Goal: Task Accomplishment & Management: Manage account settings

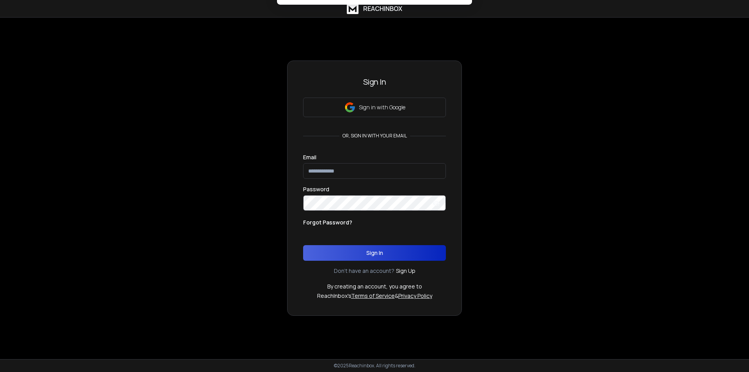
type input "**********"
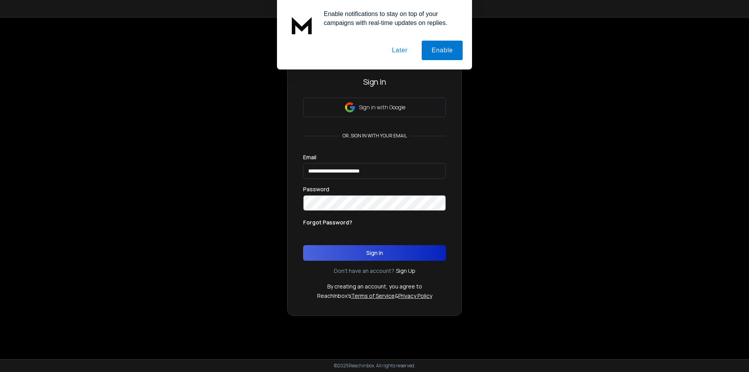
click at [378, 258] on button "Sign In" at bounding box center [374, 253] width 143 height 16
click at [396, 50] on button "Later" at bounding box center [399, 51] width 35 height 20
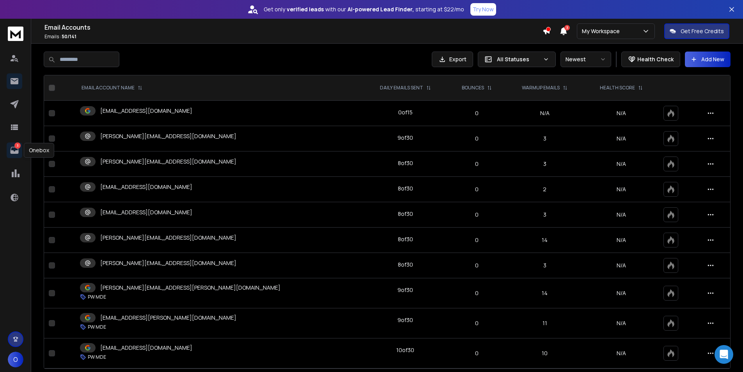
click at [13, 146] on icon at bounding box center [14, 149] width 9 height 9
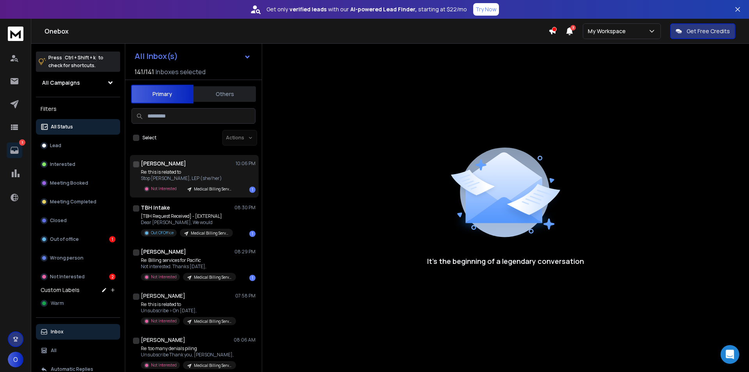
click at [190, 173] on p "Re: this is related to" at bounding box center [188, 172] width 94 height 6
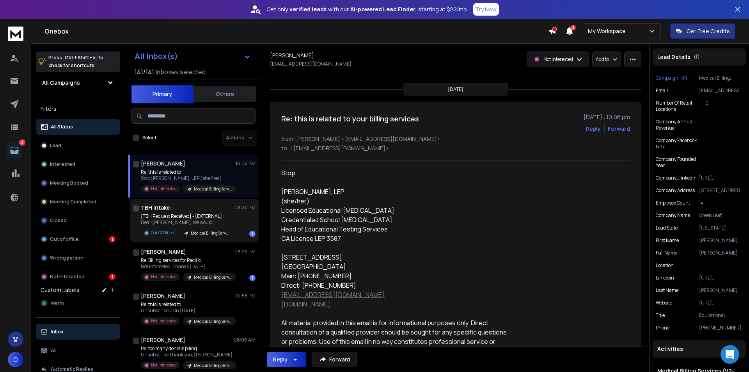
click at [194, 215] on p "[TBH Request Received] - [EXTERNAL]" at bounding box center [187, 216] width 92 height 6
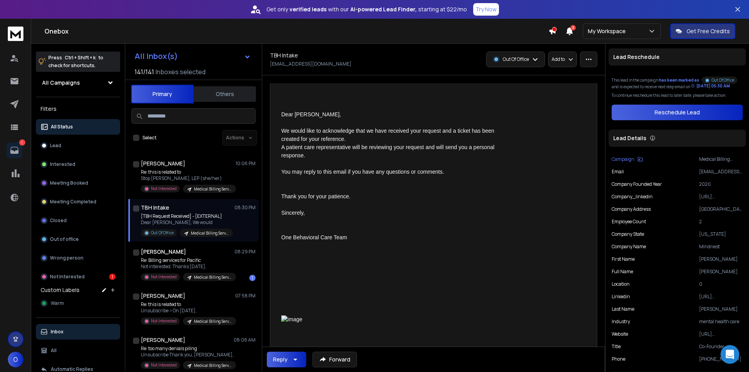
scroll to position [117, 0]
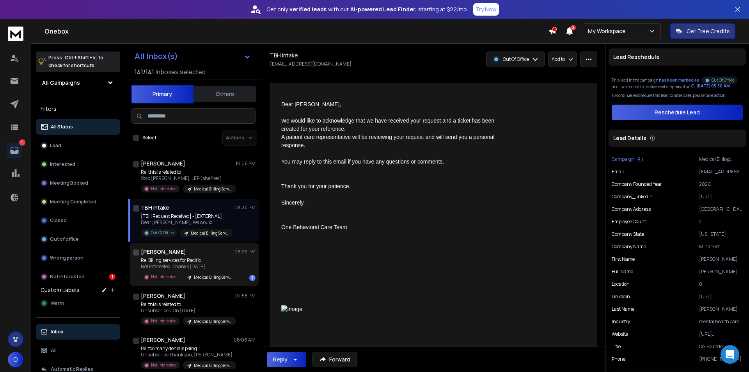
click at [193, 255] on div "Lisa Rodriguez 08:29 PM" at bounding box center [198, 252] width 115 height 8
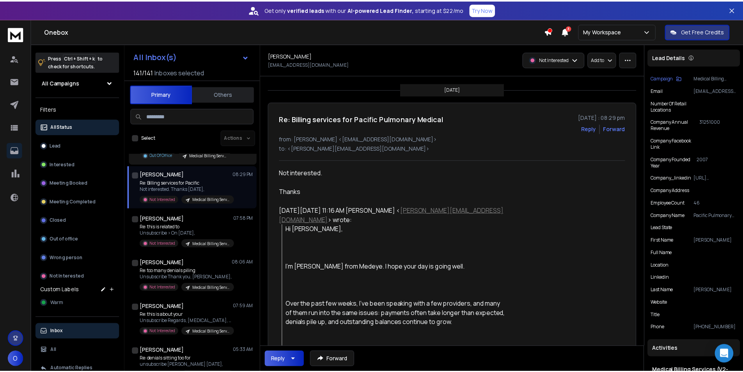
scroll to position [78, 0]
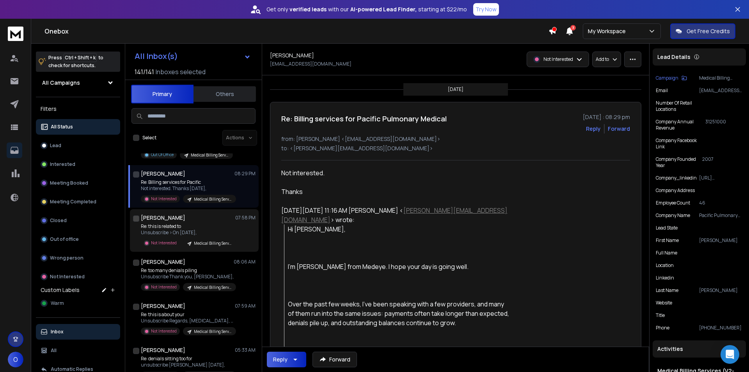
click at [207, 230] on p "Unsubscribe > On Sep 12," at bounding box center [188, 232] width 94 height 6
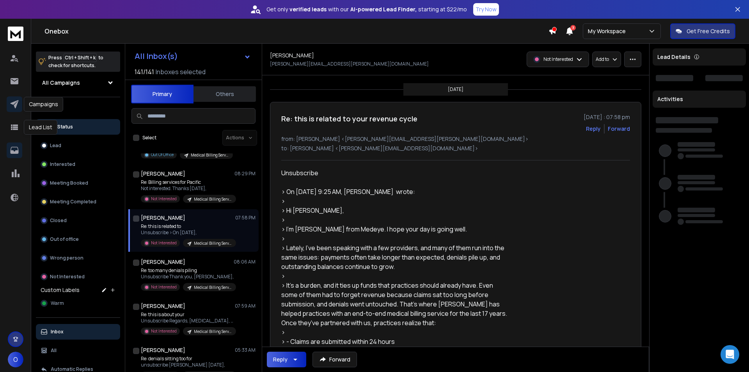
click at [16, 102] on icon at bounding box center [14, 104] width 8 height 8
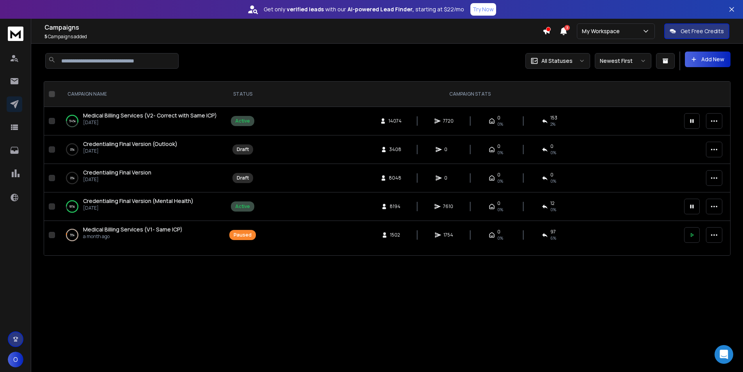
click at [169, 204] on span "Credentialing Final Version (Mental Health)" at bounding box center [138, 200] width 110 height 7
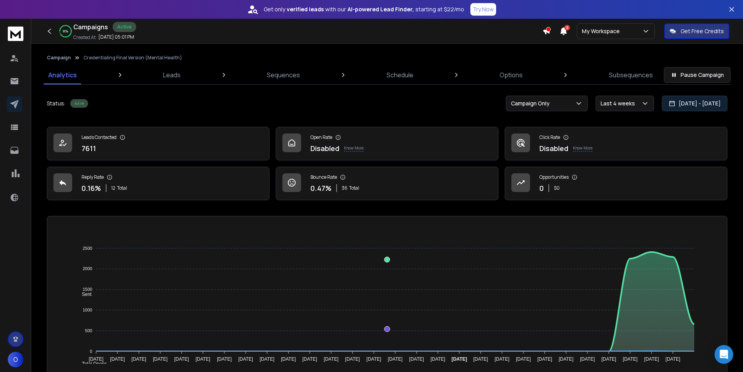
click at [678, 102] on button "15 Aug 2025 - 12 Sep 2025" at bounding box center [695, 104] width 66 height 16
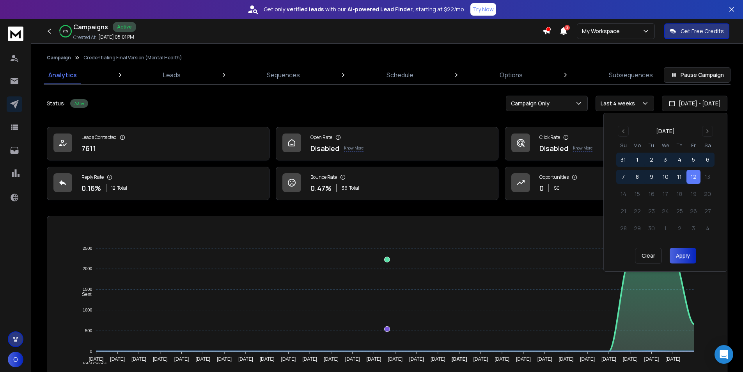
click at [694, 174] on button "12" at bounding box center [693, 177] width 14 height 14
click at [691, 177] on button "12" at bounding box center [693, 177] width 14 height 14
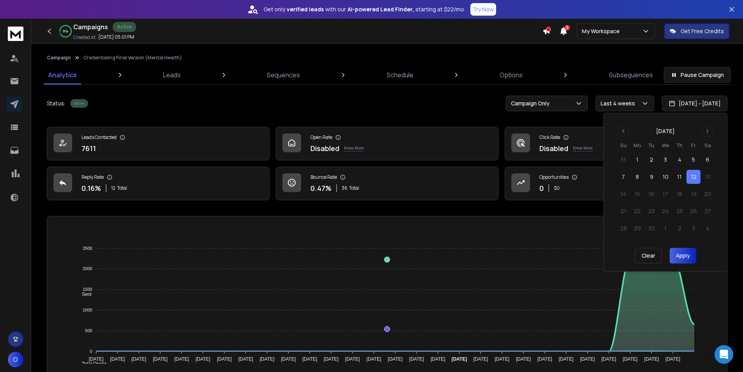
click at [686, 255] on button "Apply" at bounding box center [683, 256] width 27 height 16
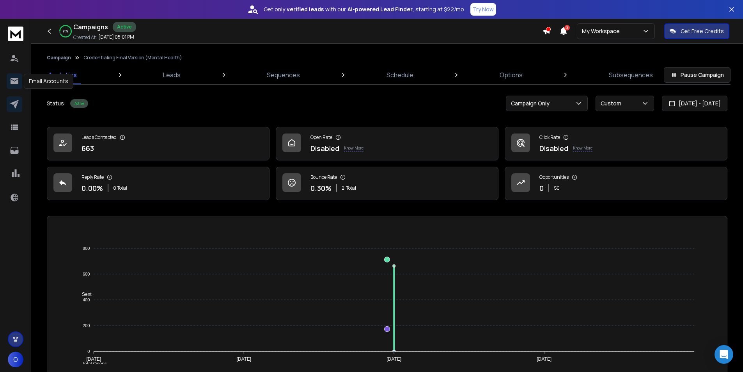
click at [16, 81] on icon at bounding box center [15, 81] width 8 height 6
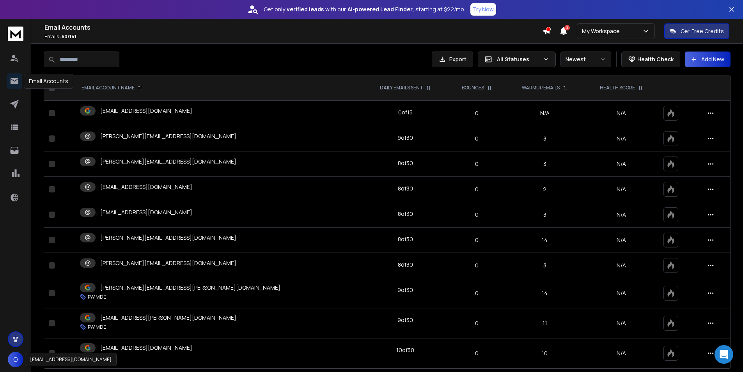
click at [16, 359] on span "O" at bounding box center [16, 359] width 16 height 16
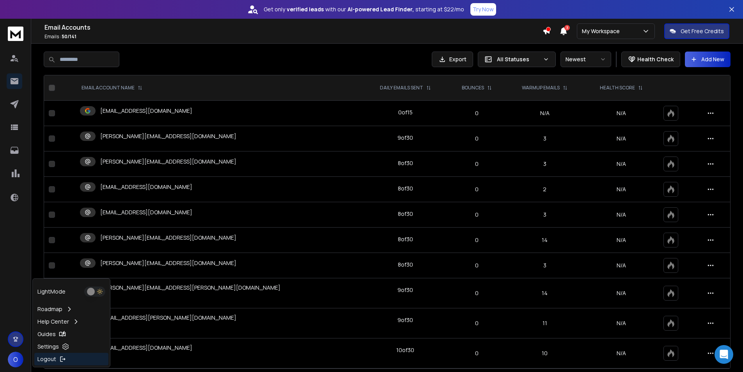
click at [69, 360] on div "Logout" at bounding box center [71, 359] width 74 height 12
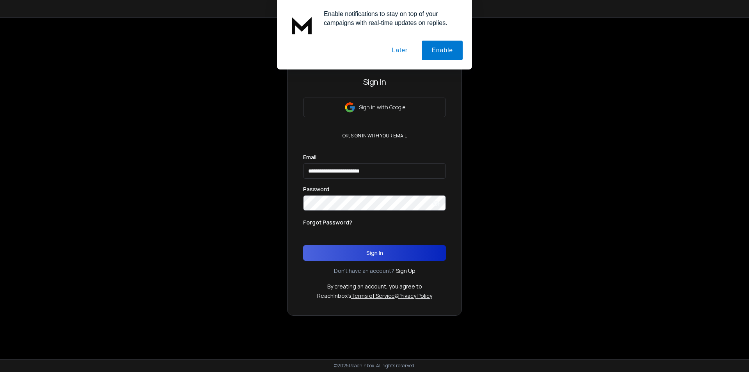
click at [399, 53] on button "Later" at bounding box center [399, 51] width 35 height 20
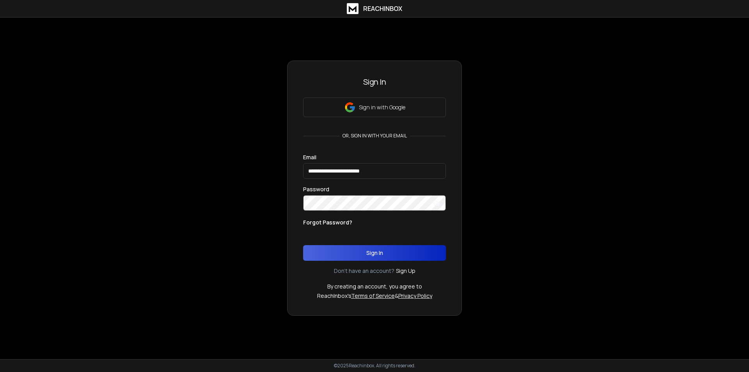
click at [311, 170] on input "**********" at bounding box center [374, 171] width 143 height 16
type input "**********"
click at [383, 253] on button "Sign In" at bounding box center [374, 253] width 143 height 16
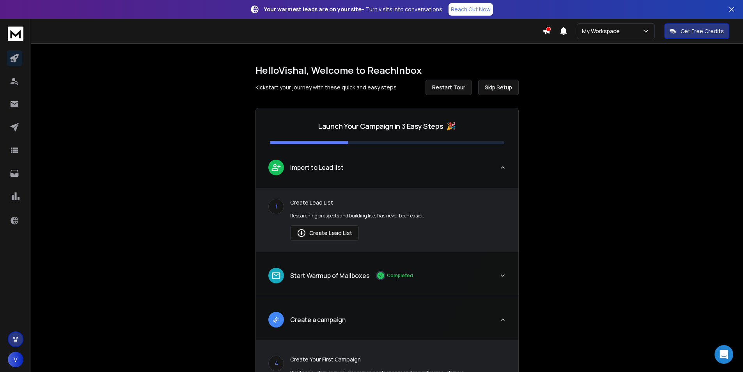
click at [731, 7] on icon at bounding box center [731, 9] width 7 height 7
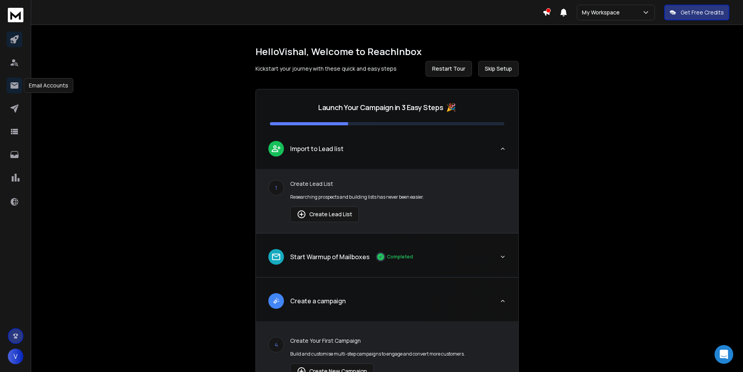
click at [15, 85] on icon at bounding box center [14, 85] width 9 height 9
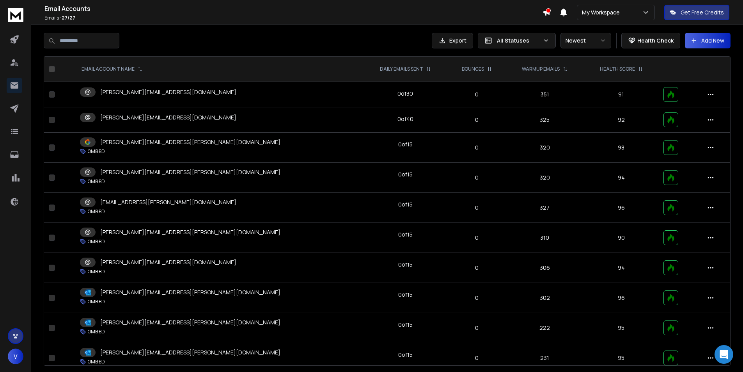
click at [699, 41] on button "Add New" at bounding box center [708, 41] width 46 height 16
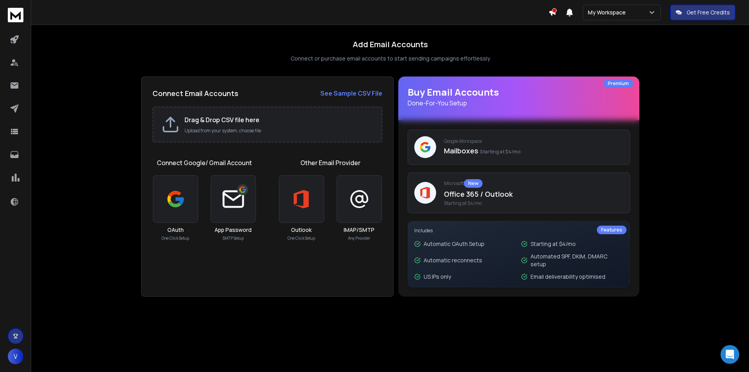
click at [283, 122] on h2 "Drag & Drop CSV file here" at bounding box center [278, 119] width 189 height 9
type input "**********"
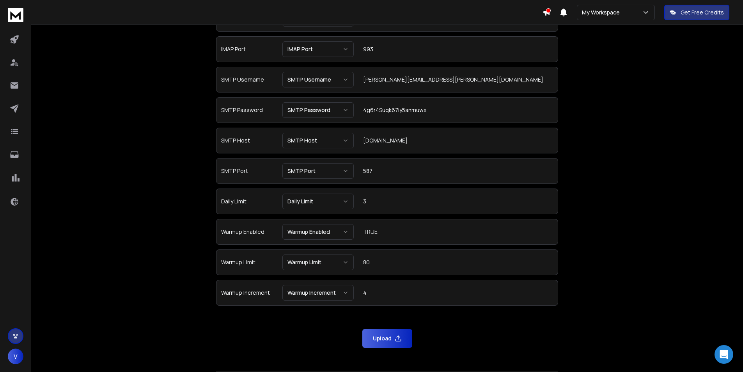
scroll to position [383, 0]
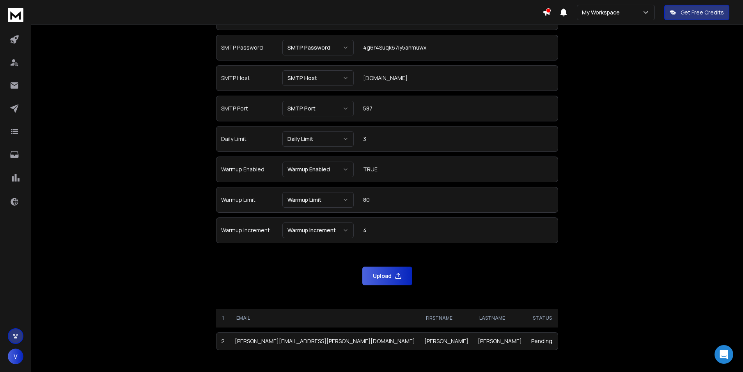
click at [392, 277] on button "Upload" at bounding box center [387, 275] width 50 height 19
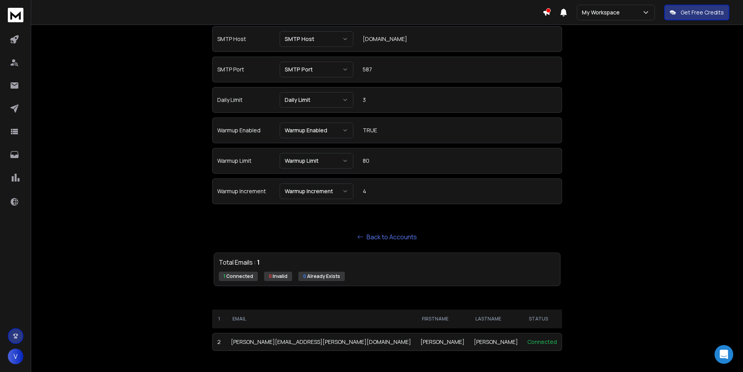
scroll to position [423, 0]
click at [14, 87] on icon at bounding box center [15, 85] width 8 height 6
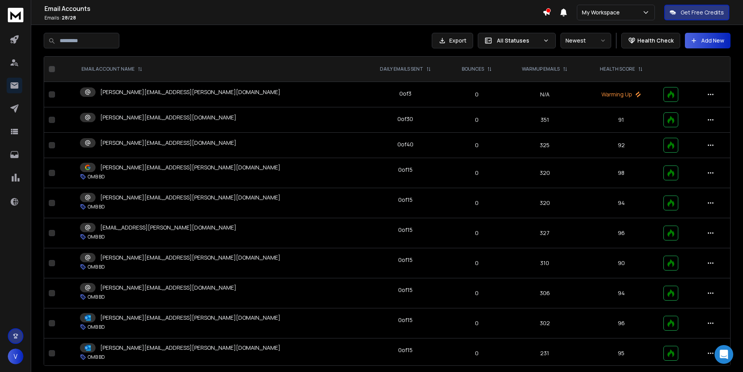
click at [539, 94] on td "N/A" at bounding box center [545, 94] width 78 height 25
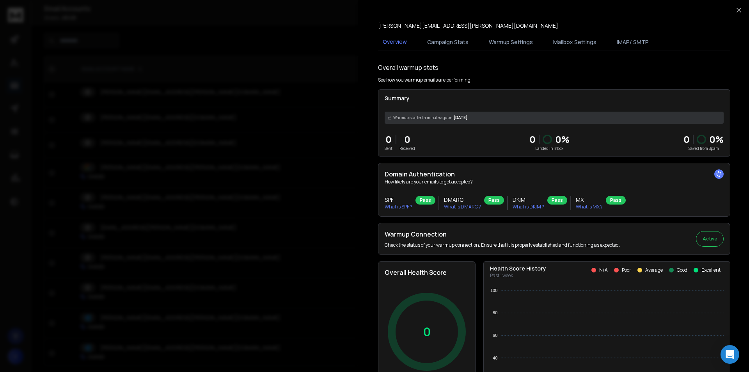
click at [580, 39] on button "Mailbox Settings" at bounding box center [574, 42] width 53 height 17
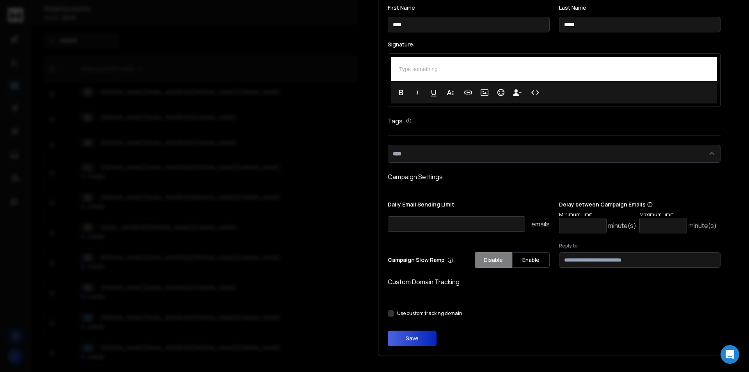
scroll to position [96, 0]
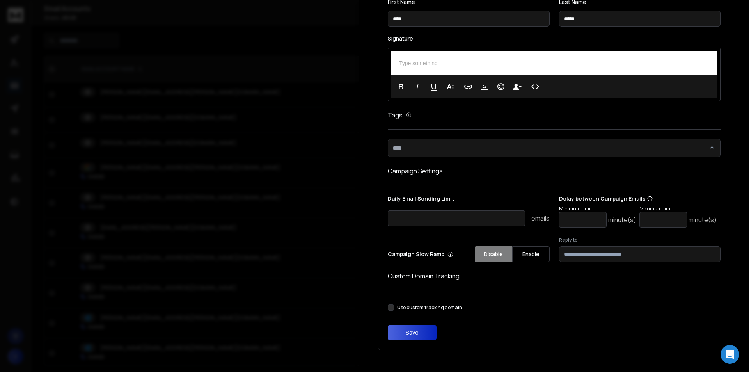
click at [451, 221] on input "*" at bounding box center [456, 218] width 137 height 16
drag, startPoint x: 465, startPoint y: 221, endPoint x: 364, endPoint y: 221, distance: 101.4
click at [364, 221] on div "Multi Select Table Sheet mike.smith@1medbiling.org Overview Campaign Stats Warm…" at bounding box center [554, 186] width 390 height 372
type input "**"
click at [547, 166] on h1 "Campaign Settings" at bounding box center [554, 170] width 333 height 9
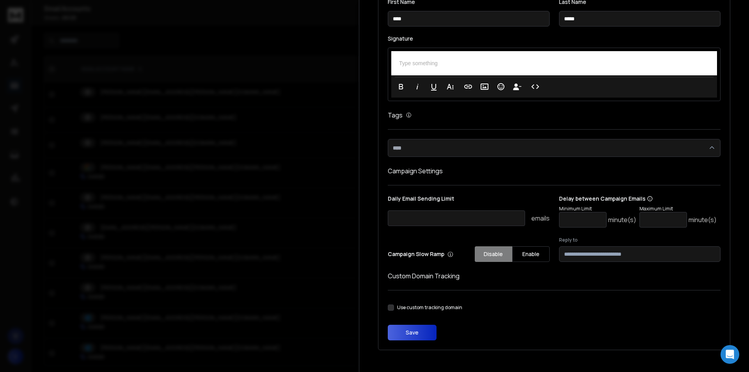
click at [423, 330] on button "Save" at bounding box center [412, 333] width 49 height 16
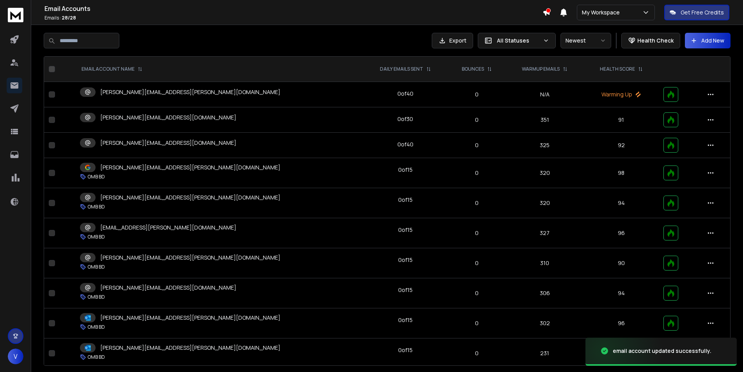
click at [506, 91] on td "N/A" at bounding box center [545, 94] width 78 height 25
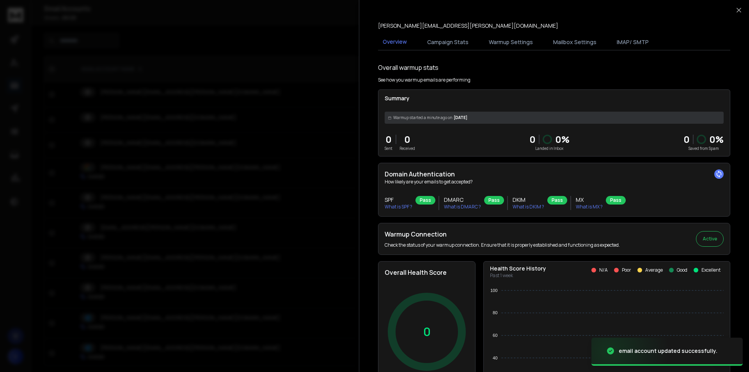
click at [522, 37] on button "Warmup Settings" at bounding box center [510, 42] width 53 height 17
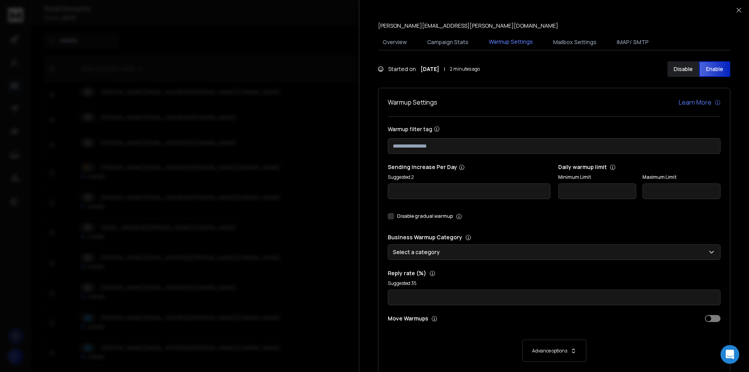
click at [392, 214] on button "Disable gradual warmup" at bounding box center [391, 216] width 6 height 6
drag, startPoint x: 411, startPoint y: 189, endPoint x: 392, endPoint y: 191, distance: 19.6
click at [392, 191] on input "*" at bounding box center [469, 191] width 163 height 16
drag, startPoint x: 588, startPoint y: 189, endPoint x: 562, endPoint y: 195, distance: 26.3
click at [562, 195] on input "*" at bounding box center [597, 191] width 78 height 16
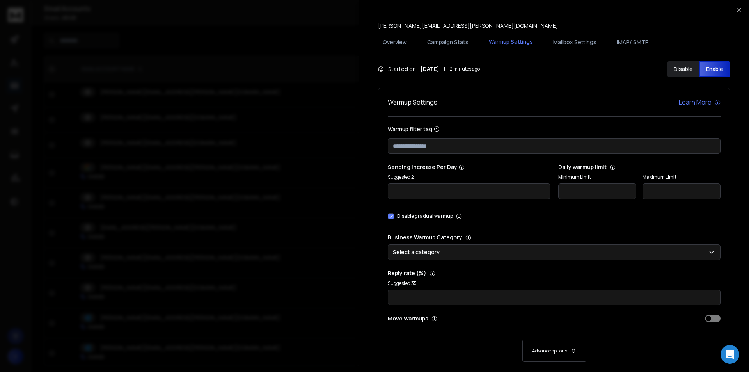
type input "**"
drag, startPoint x: 666, startPoint y: 190, endPoint x: 634, endPoint y: 192, distance: 32.0
click at [634, 192] on div "Minimum Limit ** Maximum Limit **" at bounding box center [639, 186] width 163 height 25
type input "**"
click at [608, 196] on input "**" at bounding box center [597, 191] width 78 height 16
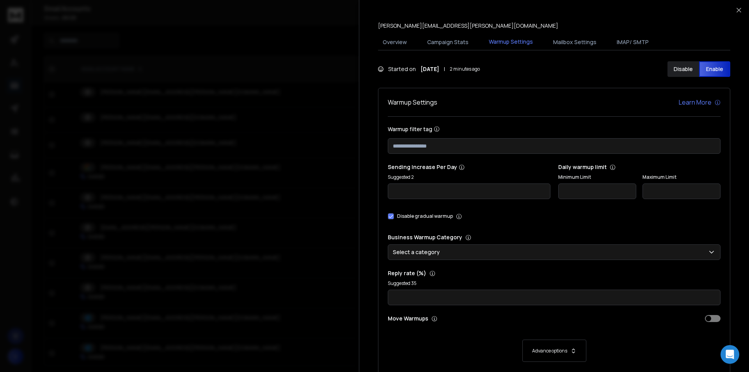
type input "**"
click at [589, 218] on div "Disable gradual warmup" at bounding box center [554, 216] width 333 height 16
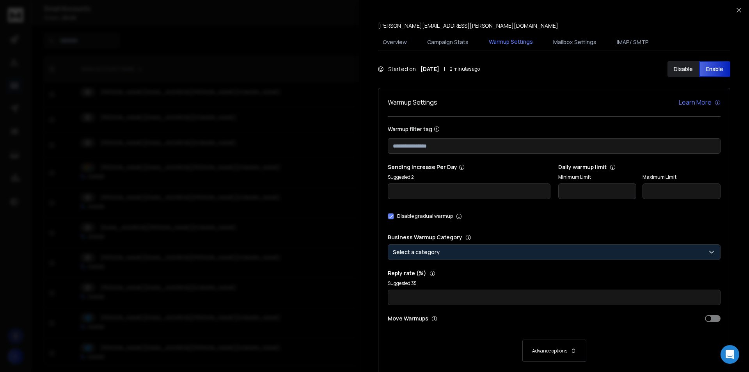
click at [442, 250] on div "Select a category" at bounding box center [554, 252] width 323 height 8
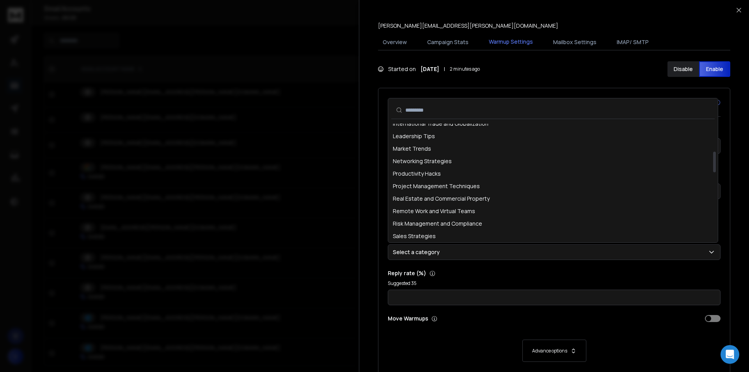
scroll to position [351, 0]
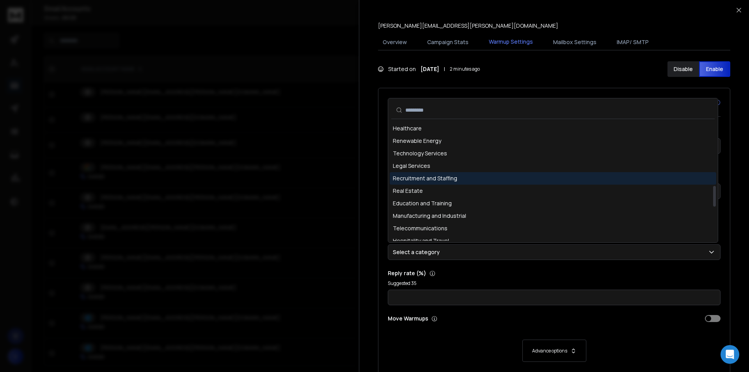
click at [438, 176] on span "Recruitment and Staffing" at bounding box center [425, 178] width 64 height 8
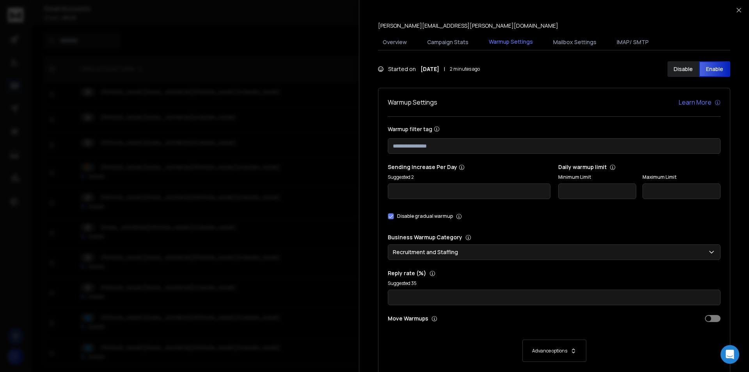
drag, startPoint x: 428, startPoint y: 300, endPoint x: 372, endPoint y: 300, distance: 56.2
click at [372, 300] on div "mike.smith@1medbiling.org Overview Campaign Stats Warmup Settings Mailbox Setti…" at bounding box center [554, 212] width 371 height 407
type input "**"
click at [708, 318] on button "button" at bounding box center [713, 318] width 16 height 7
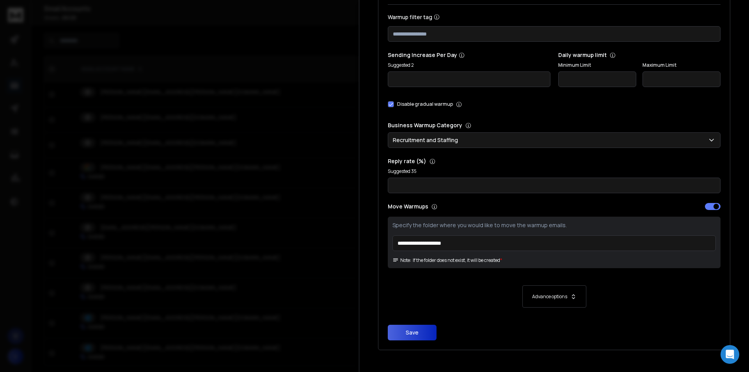
click at [549, 294] on p "Advance options" at bounding box center [549, 296] width 35 height 6
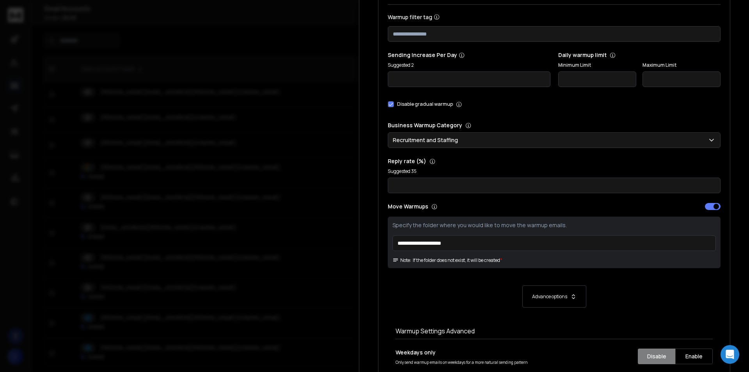
scroll to position [307, 0]
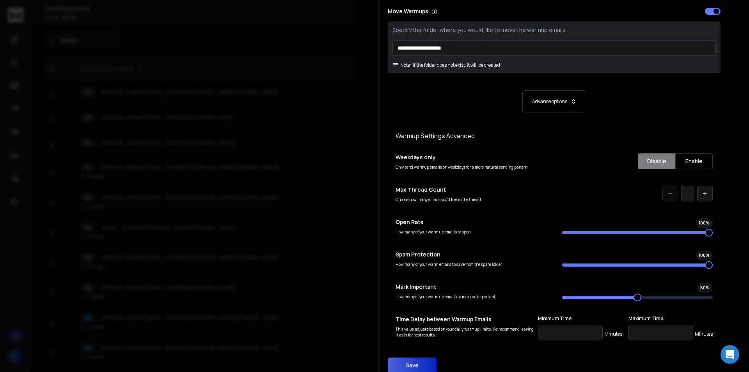
click at [635, 298] on span at bounding box center [599, 297] width 75 height 3
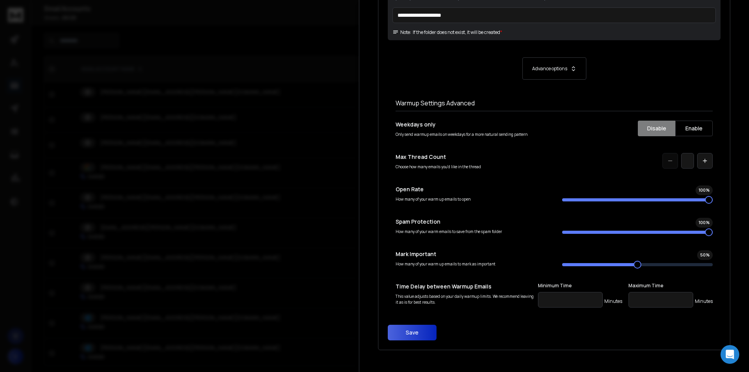
click at [416, 334] on button "Save" at bounding box center [412, 333] width 49 height 16
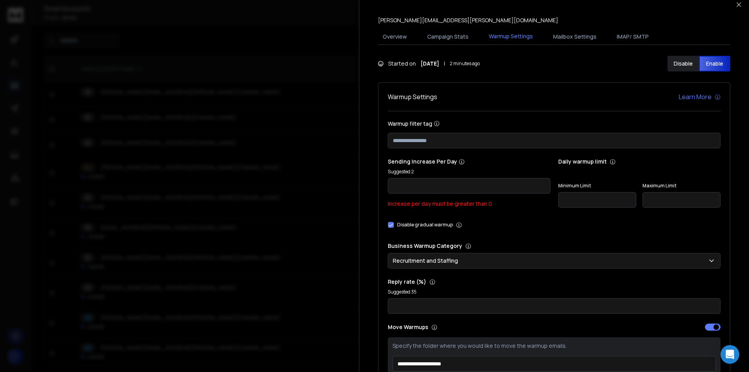
click at [456, 186] on input "number" at bounding box center [469, 186] width 163 height 16
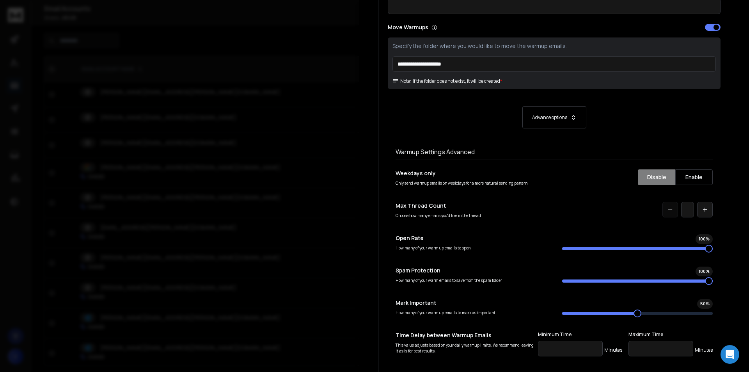
scroll to position [340, 0]
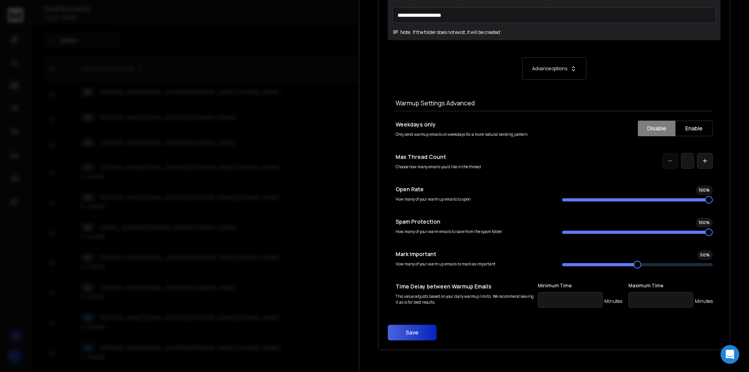
type input "**"
click at [403, 329] on button "Save" at bounding box center [412, 333] width 49 height 16
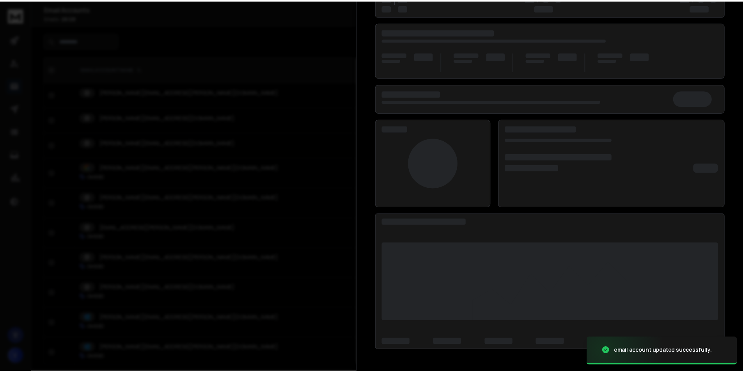
scroll to position [143, 0]
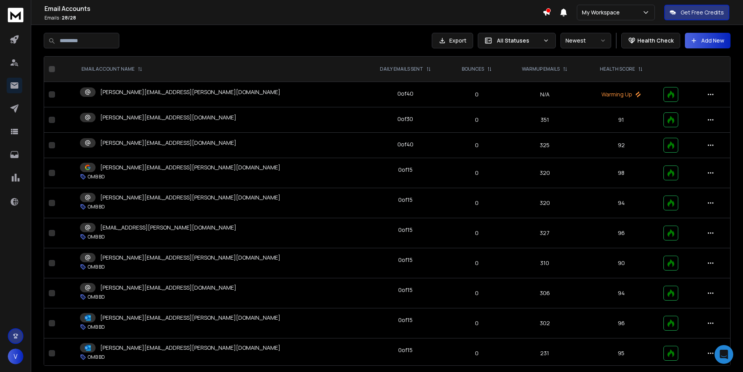
click at [187, 35] on div at bounding box center [235, 41] width 383 height 16
click at [13, 353] on span "V" at bounding box center [16, 356] width 16 height 16
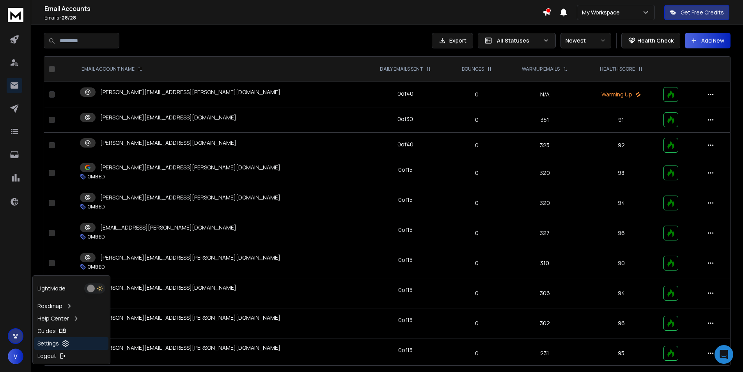
click at [42, 344] on p "Settings" at bounding box center [47, 343] width 21 height 8
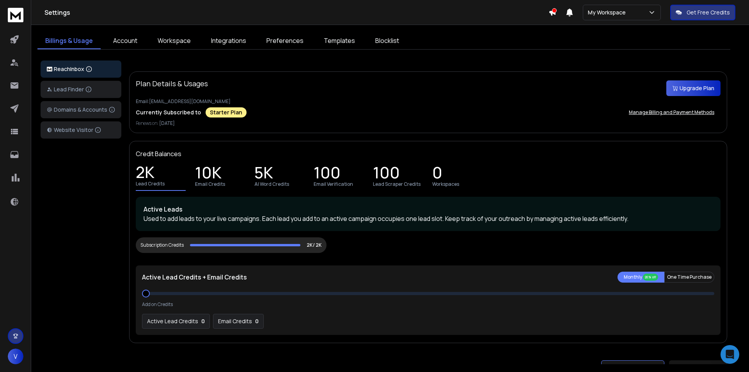
click at [106, 191] on div "ReachInbox Lead Finder Domains & Accounts Website Visitor Plan Details & Usages…" at bounding box center [384, 208] width 686 height 297
click at [13, 103] on link at bounding box center [15, 109] width 16 height 16
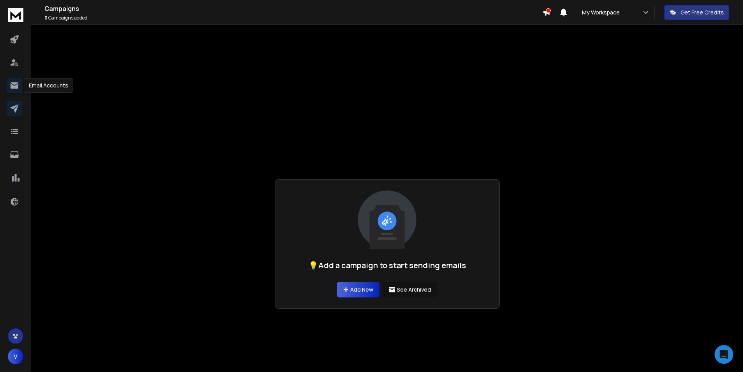
click at [11, 89] on icon at bounding box center [14, 85] width 9 height 9
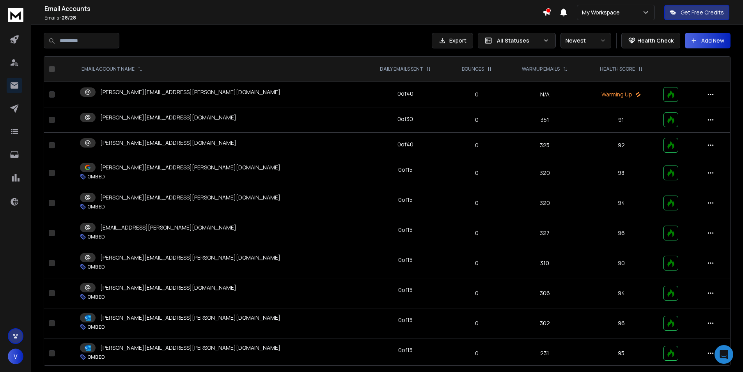
click at [453, 97] on p "0" at bounding box center [477, 94] width 48 height 8
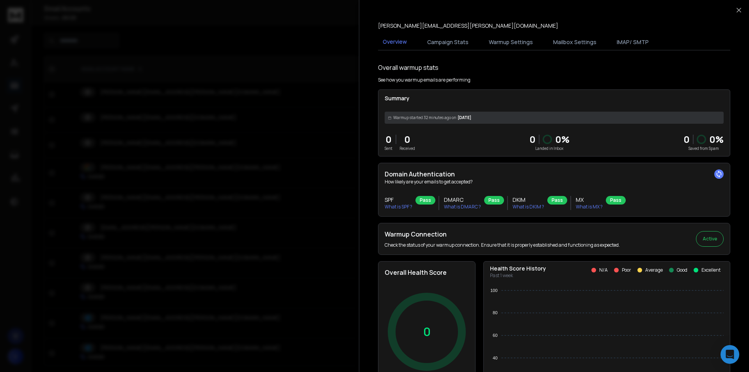
click at [242, 111] on div at bounding box center [374, 186] width 749 height 372
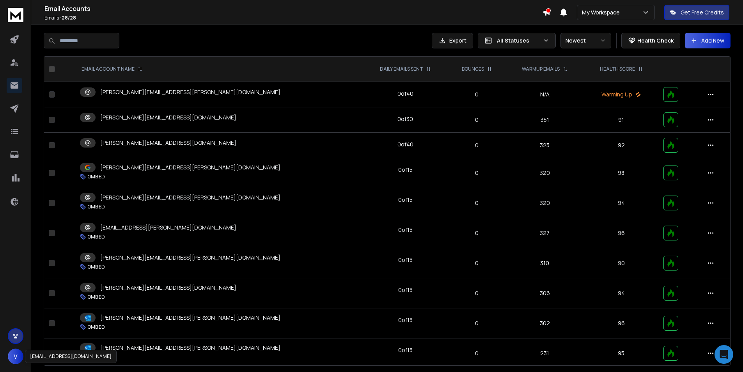
click at [18, 353] on span "V" at bounding box center [16, 356] width 16 height 16
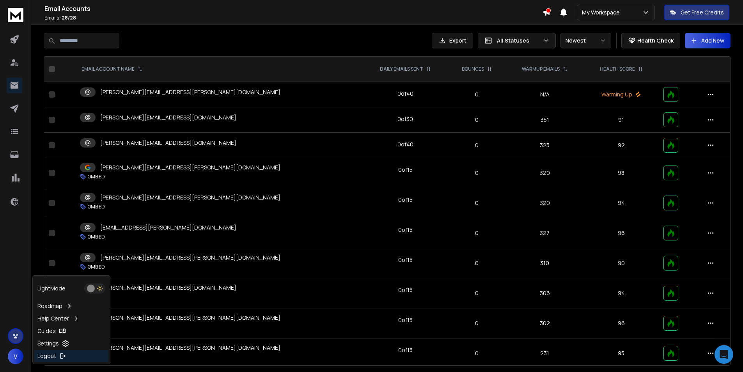
click at [63, 353] on icon at bounding box center [62, 355] width 7 height 7
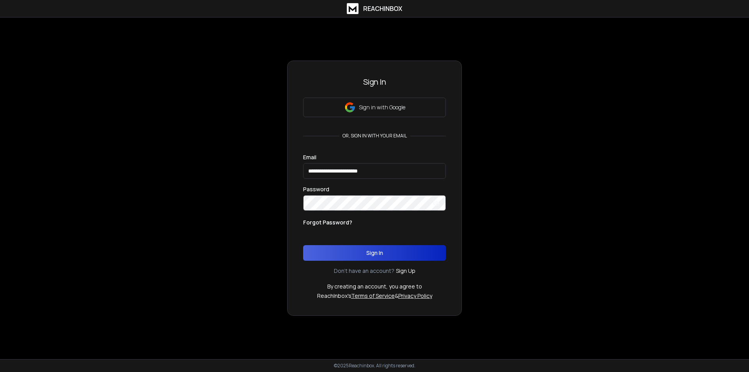
drag, startPoint x: 0, startPoint y: 0, endPoint x: 329, endPoint y: 167, distance: 369.3
click at [328, 167] on input "**********" at bounding box center [374, 171] width 143 height 16
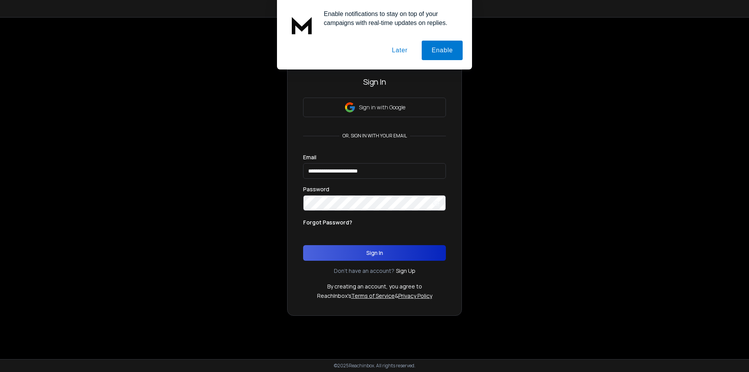
type input "**********"
click at [366, 252] on button "Sign In" at bounding box center [374, 253] width 143 height 16
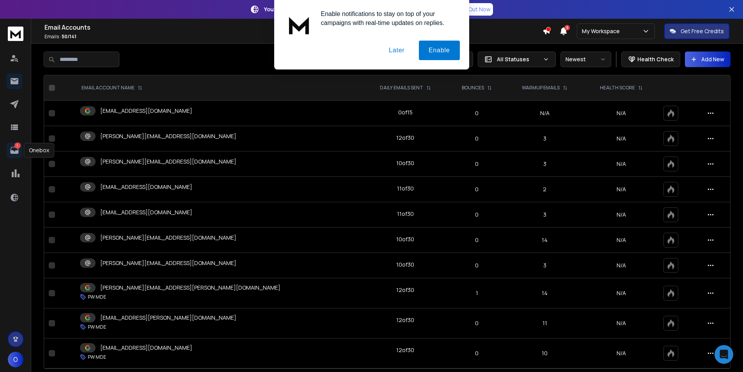
click at [16, 151] on icon at bounding box center [14, 150] width 8 height 7
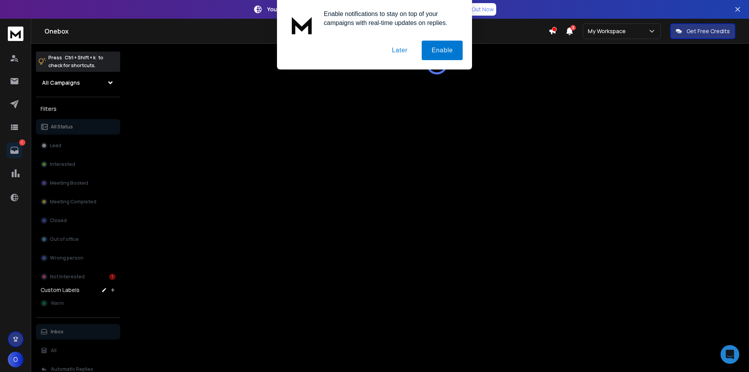
click at [397, 50] on button "Later" at bounding box center [399, 51] width 35 height 20
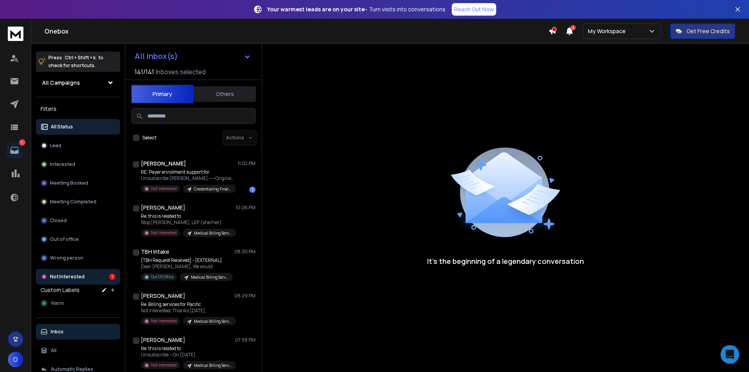
click at [77, 275] on p "Not Interested" at bounding box center [67, 276] width 35 height 6
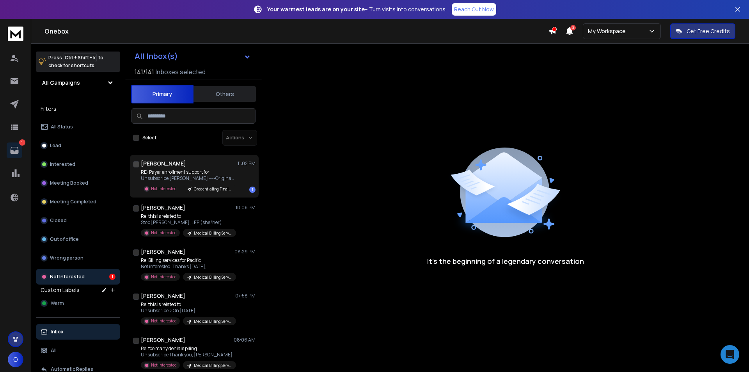
click at [181, 167] on div "Larry Deavers 11:02 PM" at bounding box center [198, 164] width 115 height 8
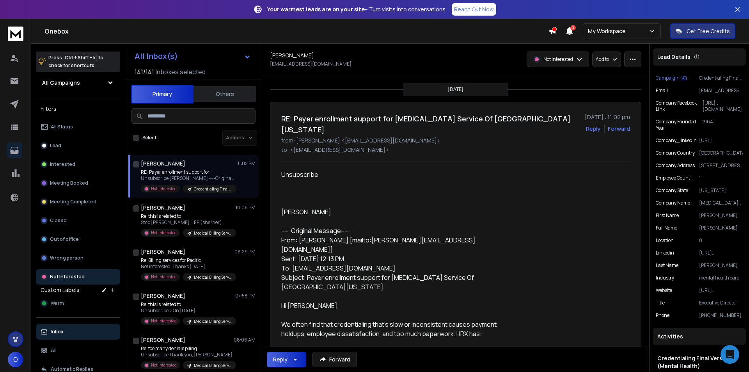
click at [190, 175] on p "RE: Payer enrollment support for" at bounding box center [188, 172] width 94 height 6
click at [12, 102] on icon at bounding box center [14, 103] width 9 height 9
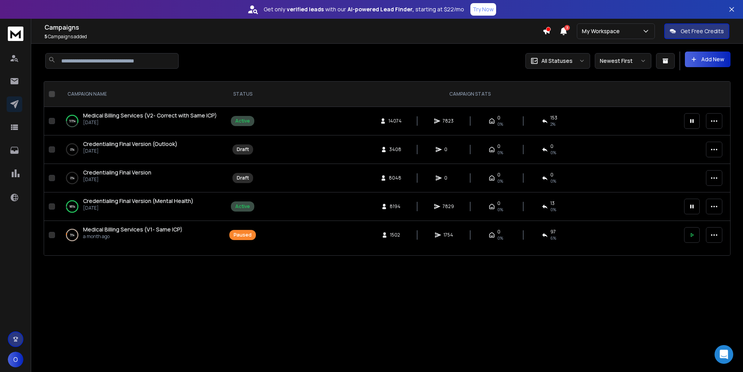
click at [473, 317] on div "Campaigns 5 Campaigns Added All Statuses Newest First Add New CAMPAIGN NAME STA…" at bounding box center [387, 237] width 687 height 372
